Goal: Task Accomplishment & Management: Manage account settings

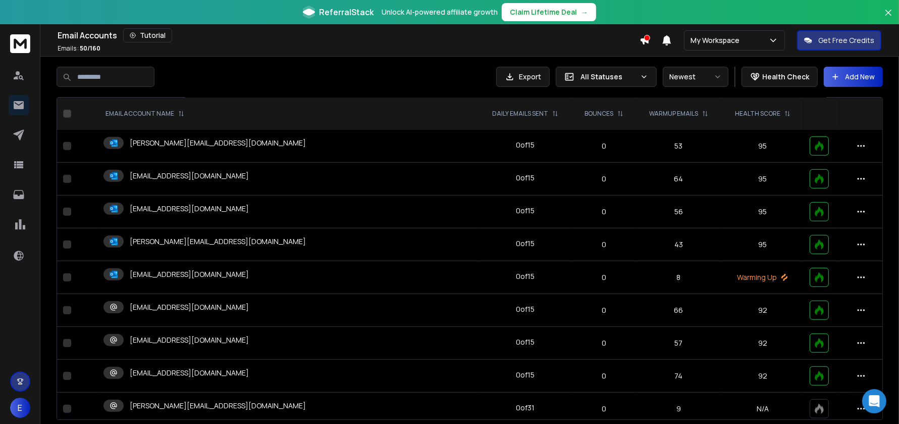
scroll to position [813, 0]
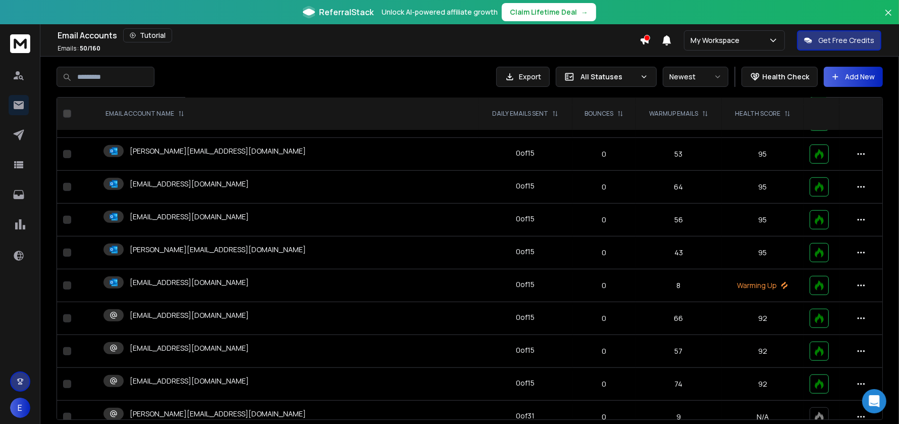
click at [815, 281] on icon at bounding box center [819, 285] width 9 height 10
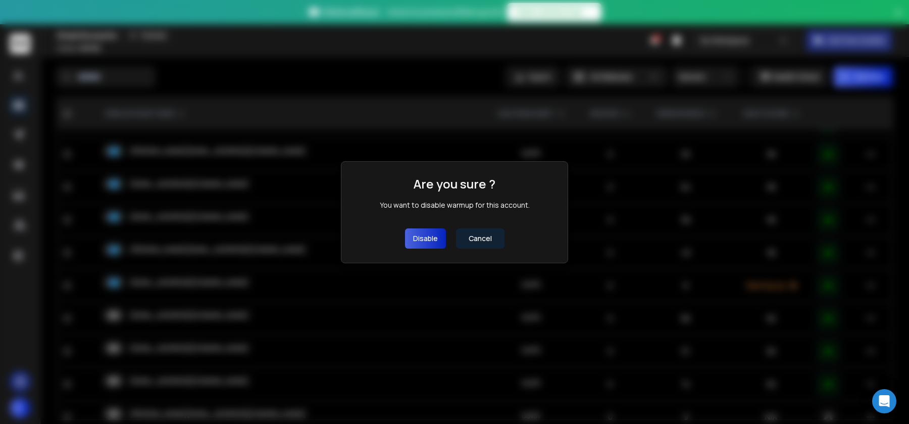
click at [429, 240] on button "Disable" at bounding box center [425, 238] width 41 height 20
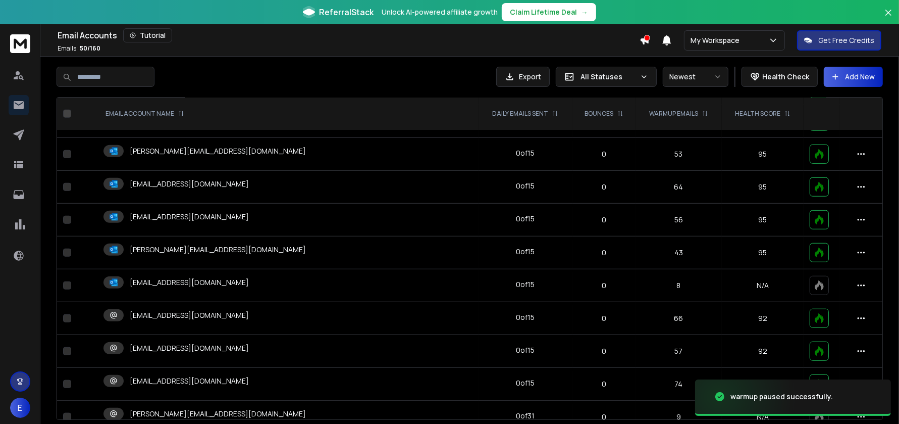
click at [64, 248] on button "button" at bounding box center [67, 252] width 8 height 8
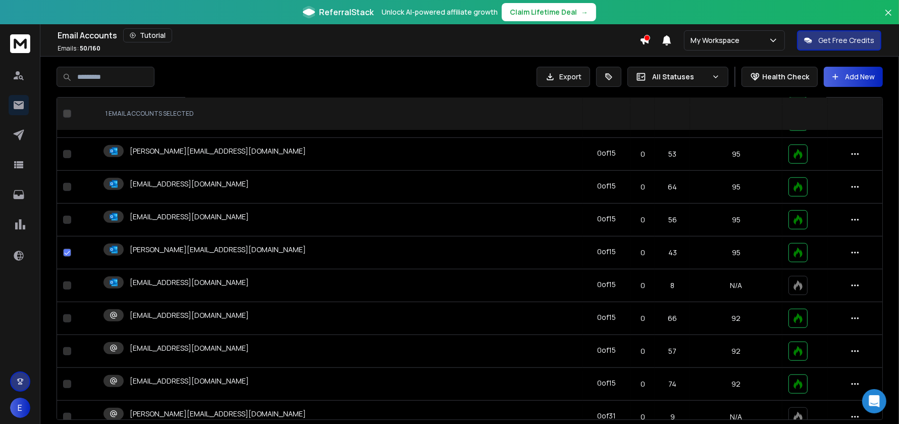
click at [64, 216] on button "button" at bounding box center [67, 220] width 8 height 8
click at [65, 184] on button "button" at bounding box center [67, 187] width 8 height 8
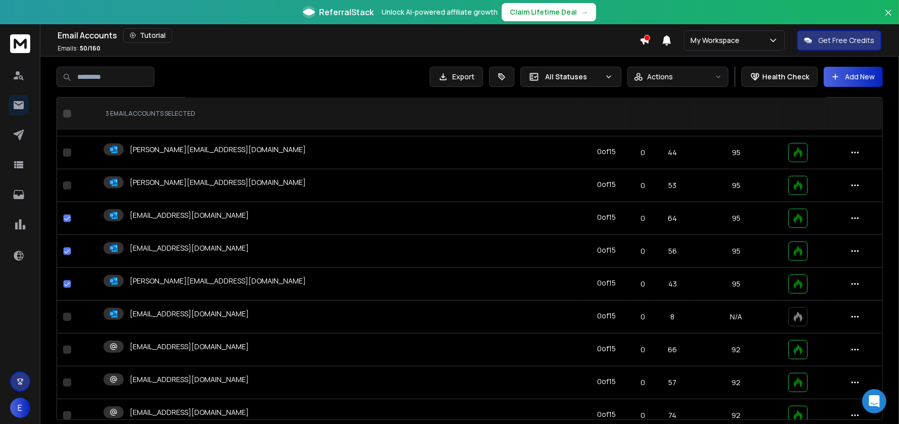
scroll to position [772, 0]
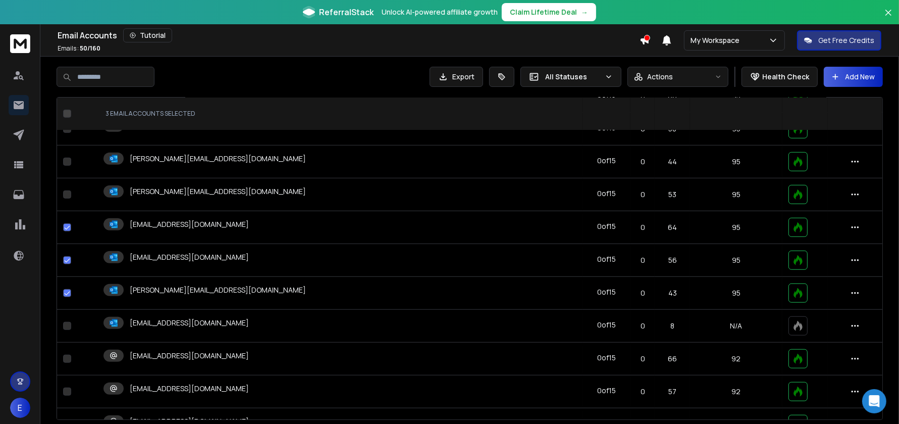
click at [66, 190] on button "button" at bounding box center [67, 194] width 8 height 8
click at [67, 158] on button "button" at bounding box center [67, 162] width 8 height 8
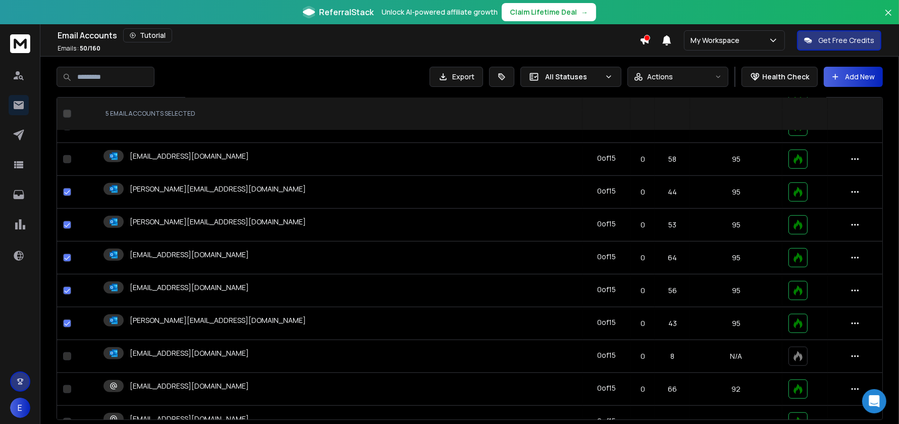
scroll to position [741, 0]
click at [68, 159] on td at bounding box center [77, 160] width 40 height 33
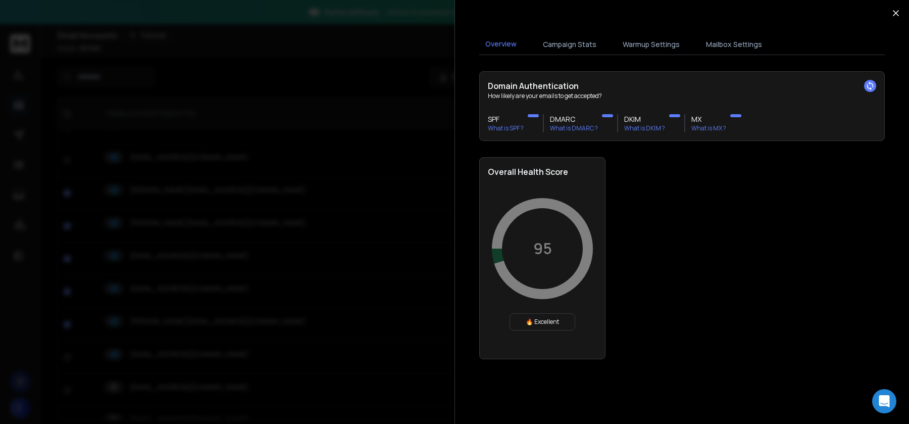
click at [892, 12] on icon "button" at bounding box center [896, 13] width 10 height 10
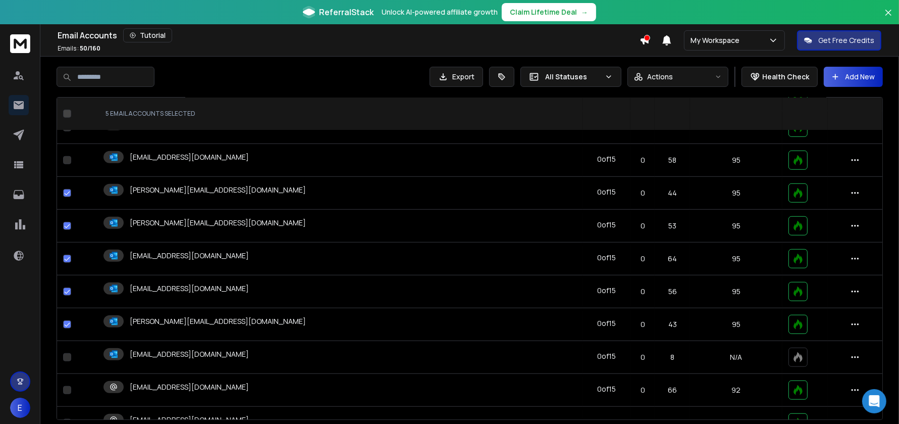
click at [68, 156] on button "button" at bounding box center [67, 160] width 8 height 8
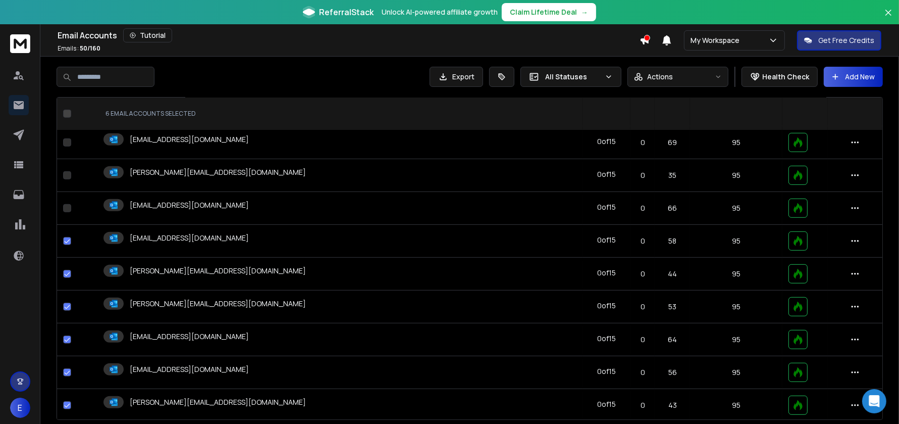
scroll to position [659, 0]
click at [68, 205] on button "button" at bounding box center [67, 209] width 8 height 8
click at [68, 174] on button "button" at bounding box center [67, 177] width 8 height 8
click at [67, 140] on button "button" at bounding box center [67, 144] width 8 height 8
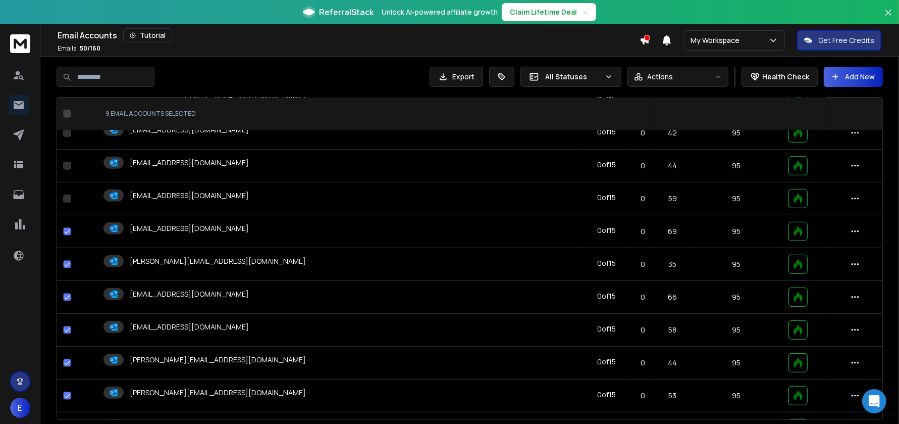
scroll to position [571, 0]
click at [68, 195] on button "button" at bounding box center [67, 199] width 8 height 8
click at [65, 163] on button "button" at bounding box center [67, 167] width 8 height 8
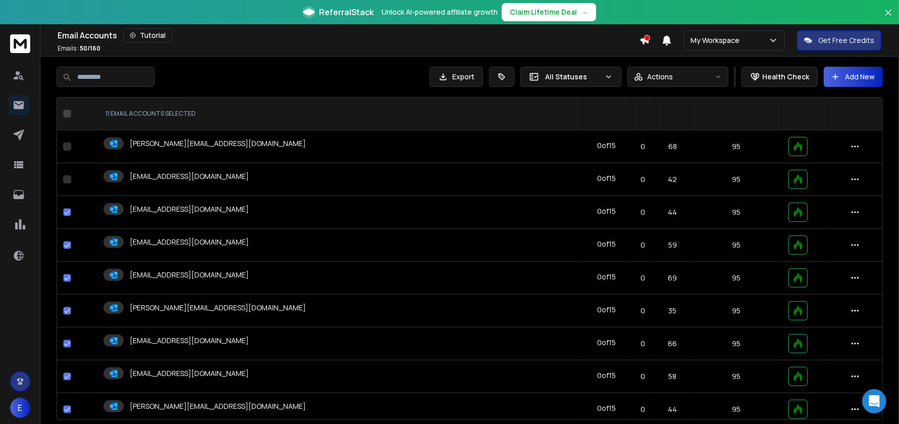
scroll to position [524, 0]
click at [65, 177] on button "button" at bounding box center [67, 181] width 8 height 8
click at [65, 145] on button "button" at bounding box center [67, 148] width 8 height 8
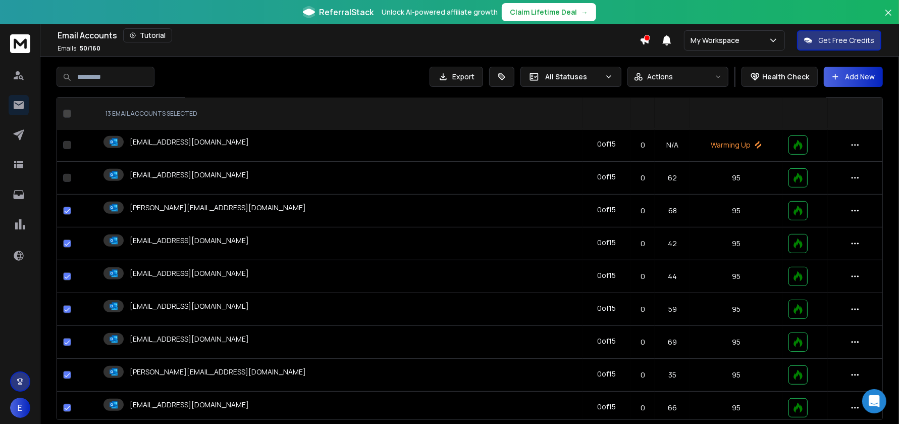
scroll to position [460, 0]
click at [69, 174] on button "button" at bounding box center [67, 178] width 8 height 8
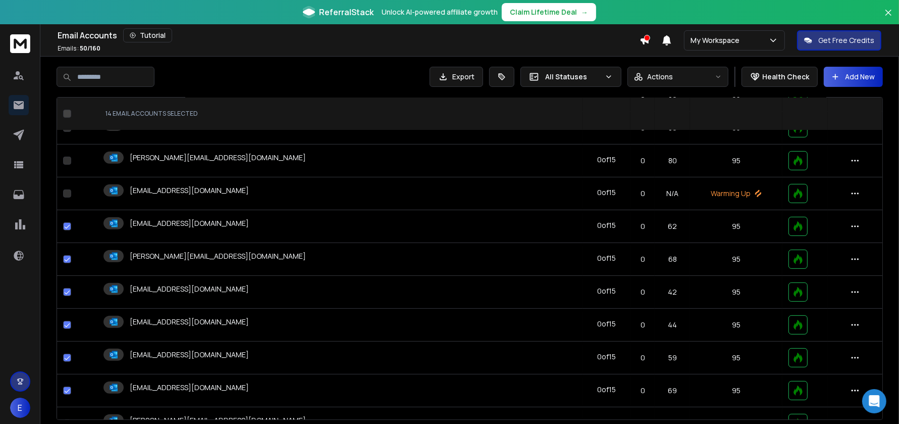
scroll to position [410, 0]
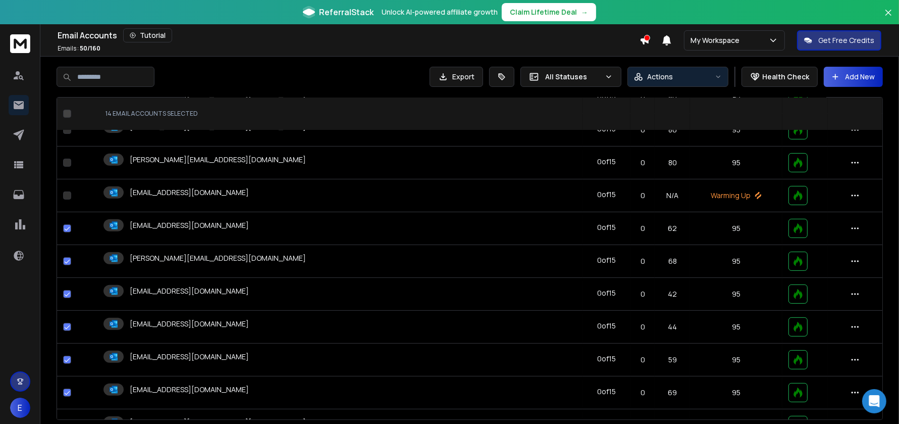
click at [711, 76] on div "Actions" at bounding box center [672, 77] width 77 height 10
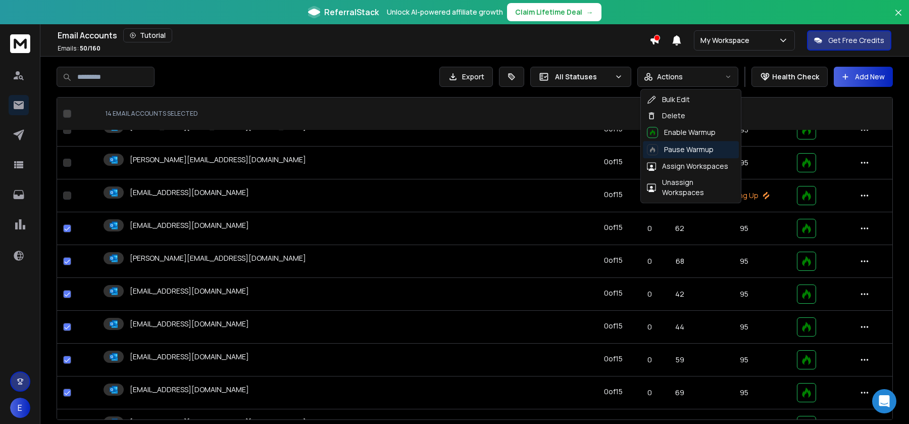
click at [700, 145] on div "Pause Warmup" at bounding box center [680, 149] width 67 height 11
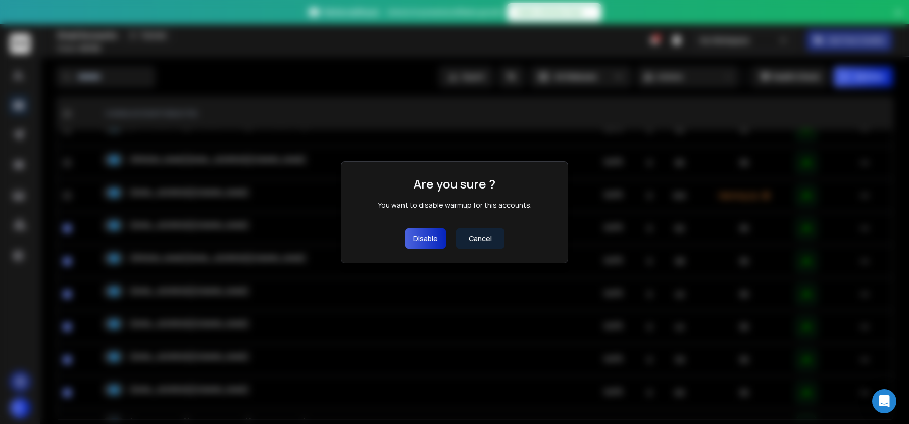
click at [426, 231] on button "Disable" at bounding box center [425, 238] width 41 height 20
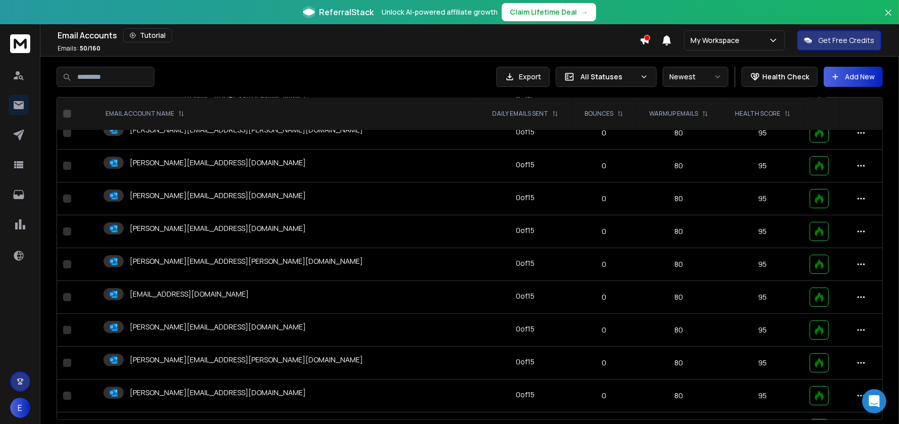
scroll to position [0, 0]
